Goal: Check status: Check status

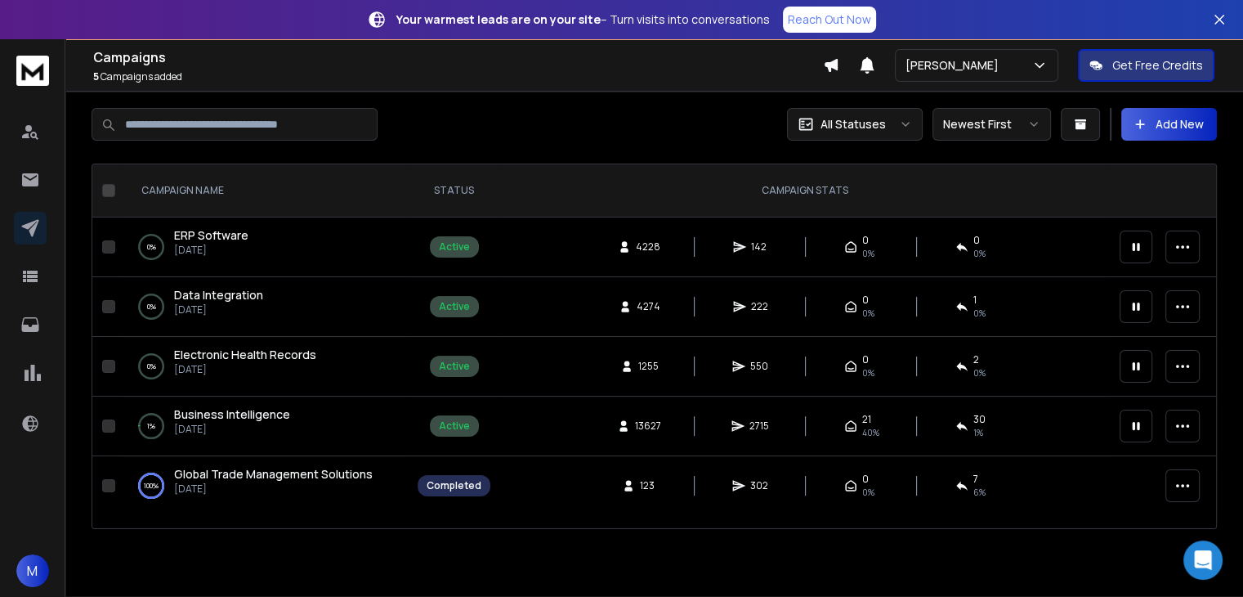
click at [226, 290] on span "Data Integration" at bounding box center [218, 295] width 89 height 16
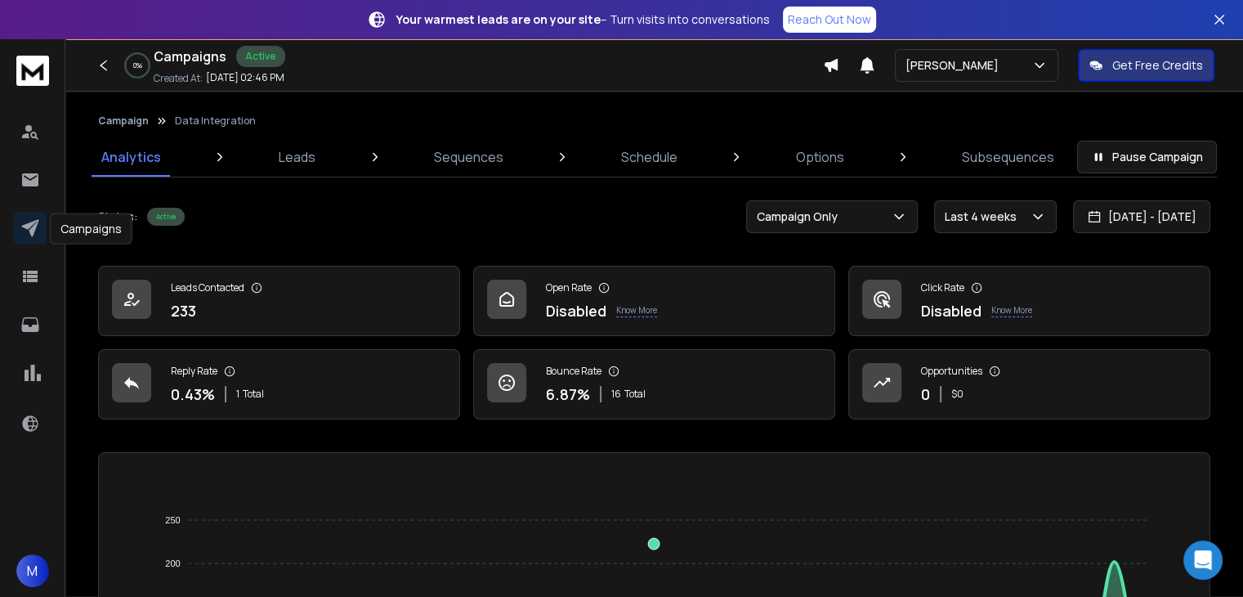
click at [27, 234] on icon at bounding box center [30, 228] width 20 height 20
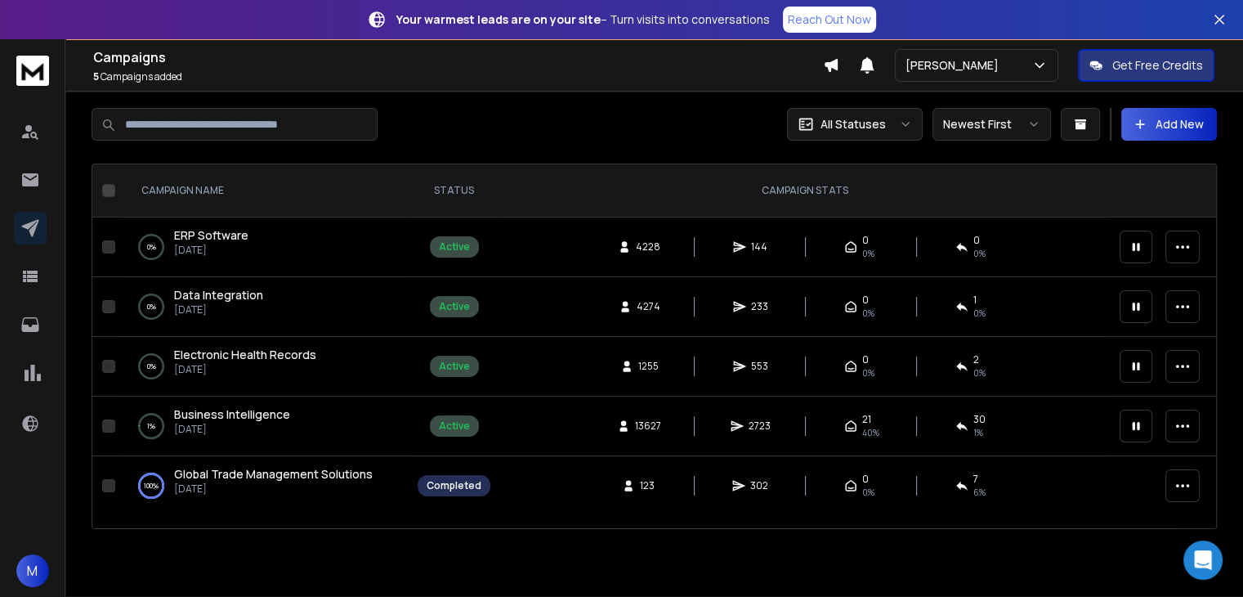
click at [195, 250] on p "[DATE]" at bounding box center [211, 250] width 74 height 13
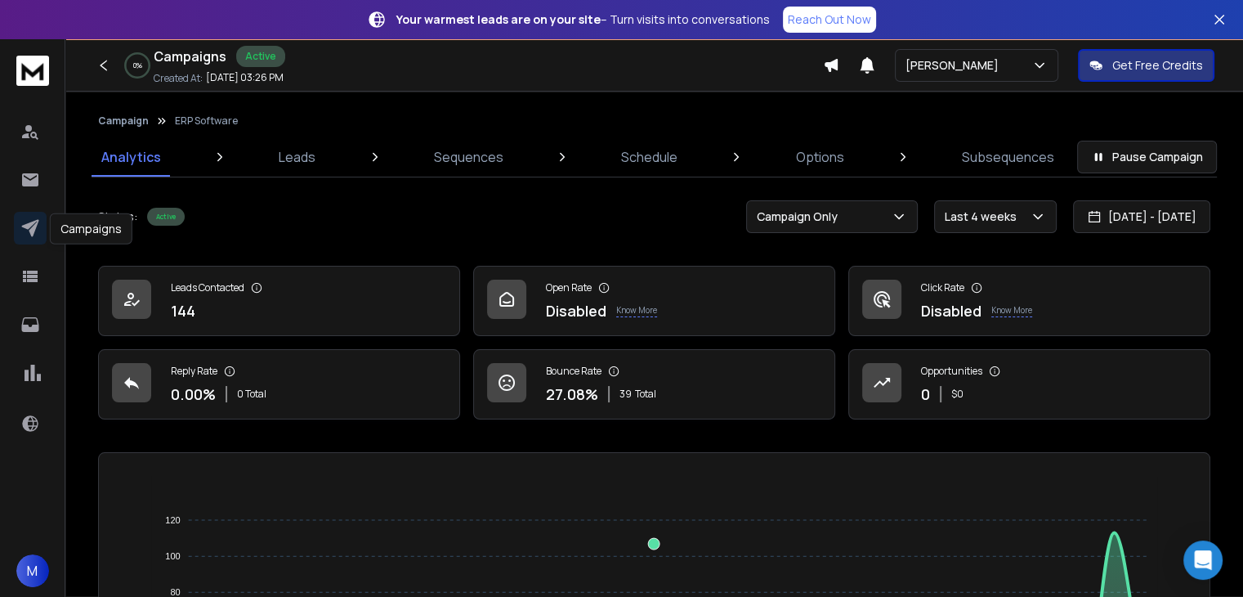
click at [39, 233] on link at bounding box center [30, 228] width 33 height 33
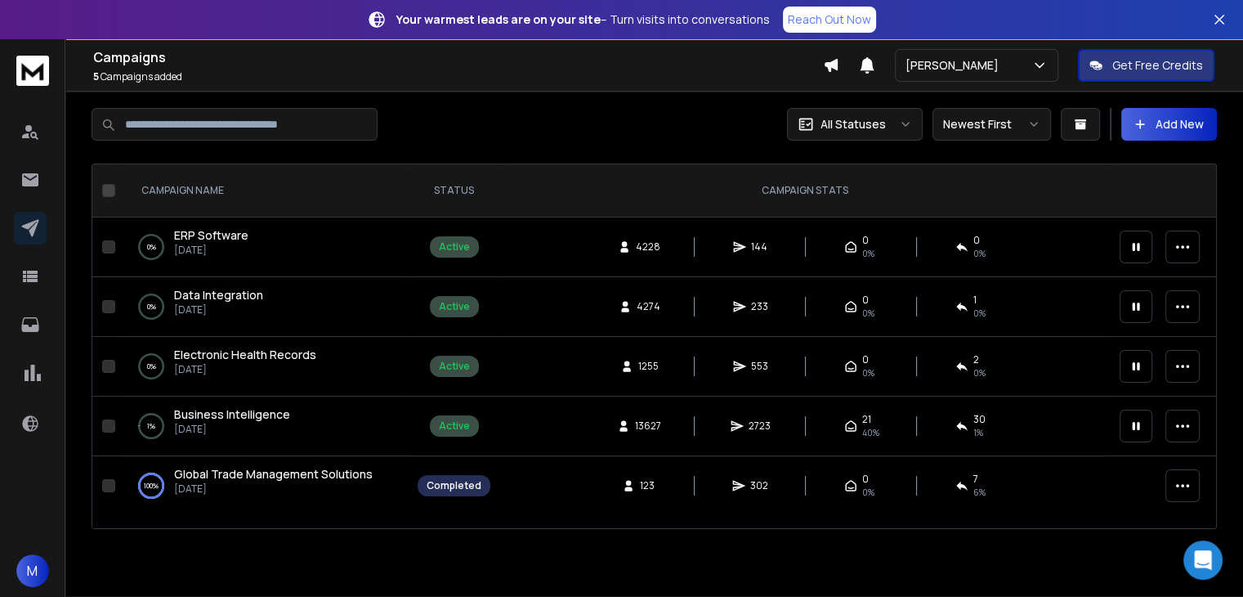
click at [246, 363] on p "[DATE]" at bounding box center [245, 369] width 142 height 13
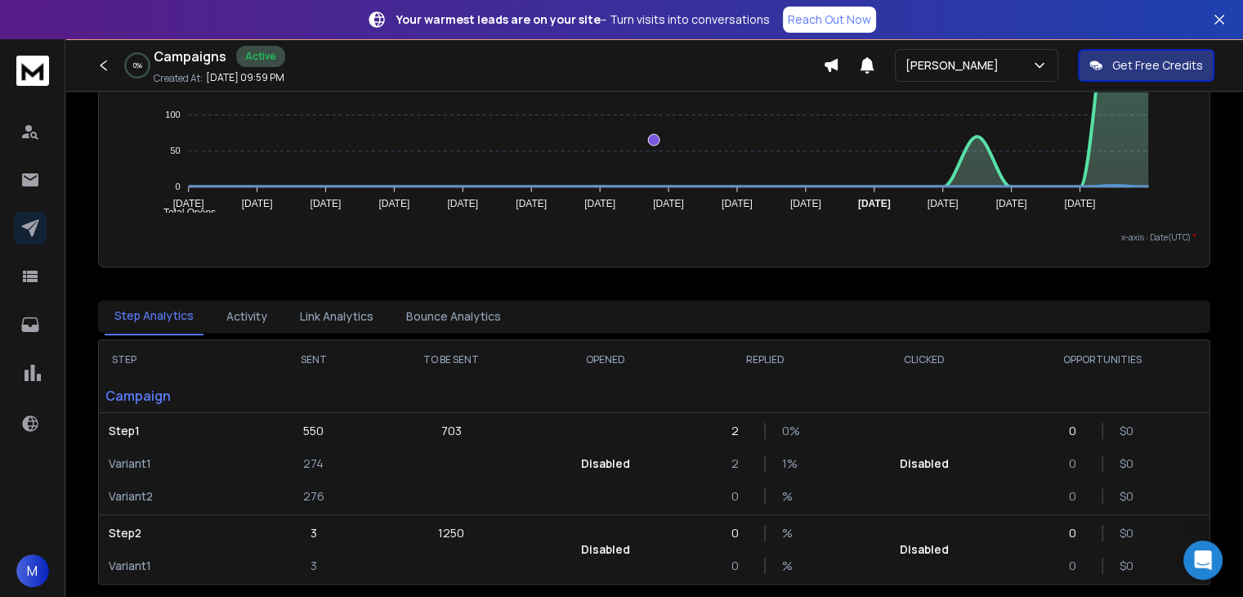
scroll to position [565, 0]
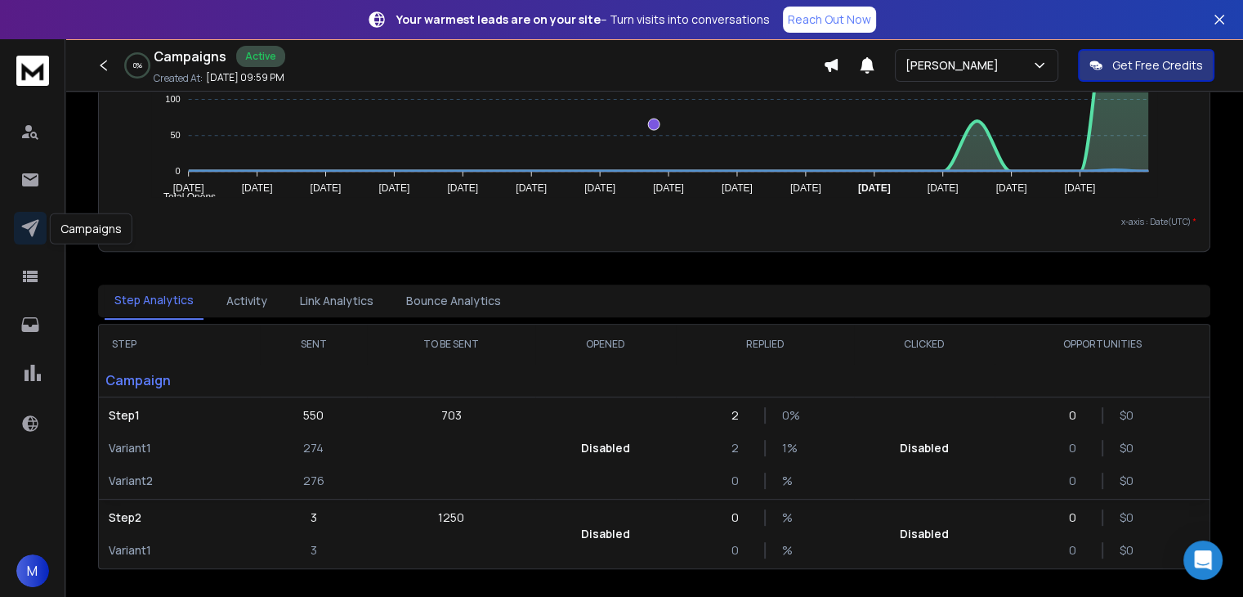
click at [35, 239] on link at bounding box center [30, 228] width 33 height 33
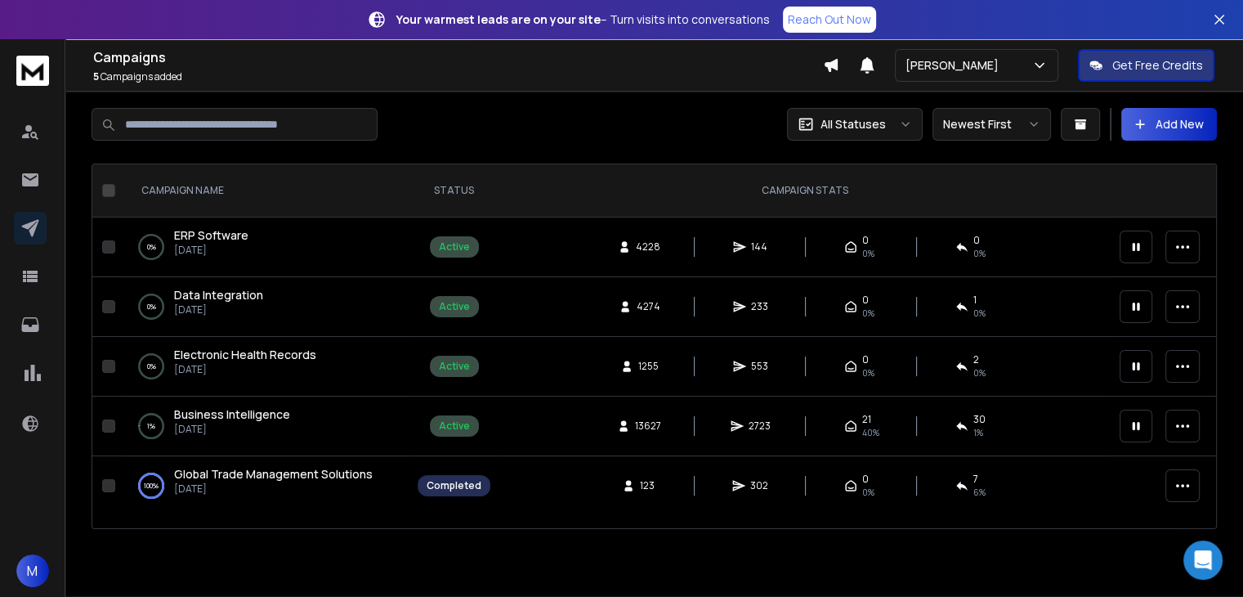
click at [218, 432] on p "[DATE]" at bounding box center [232, 428] width 116 height 13
